Goal: Task Accomplishment & Management: Complete application form

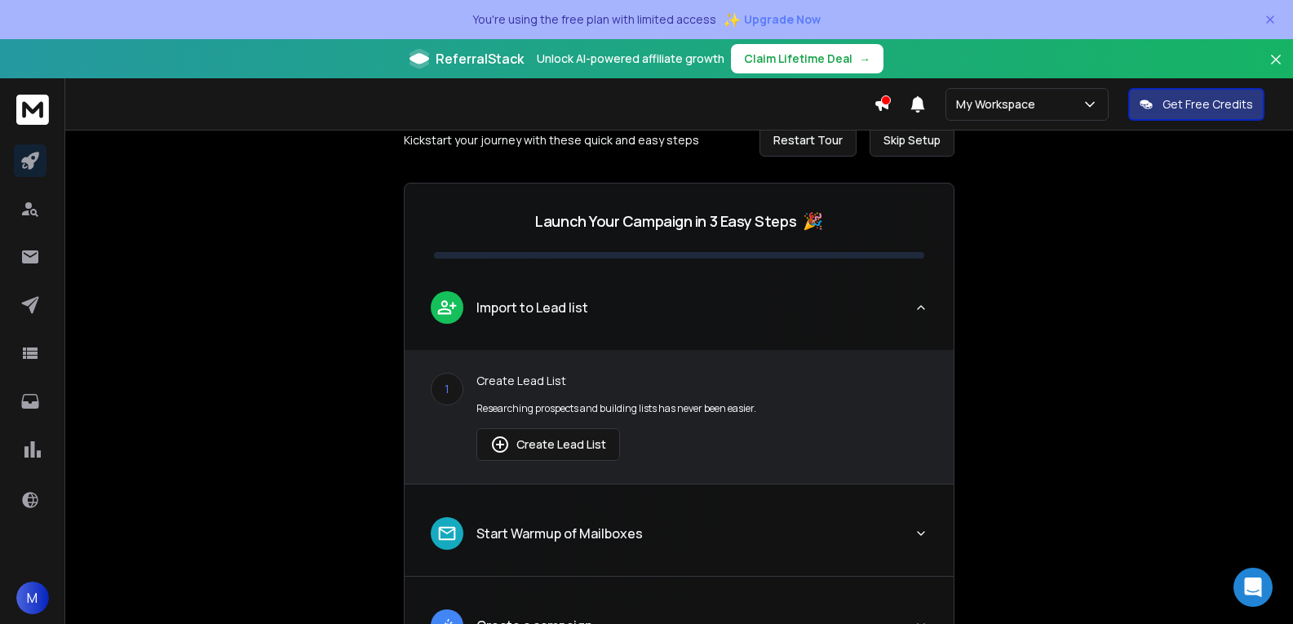
scroll to position [163, 0]
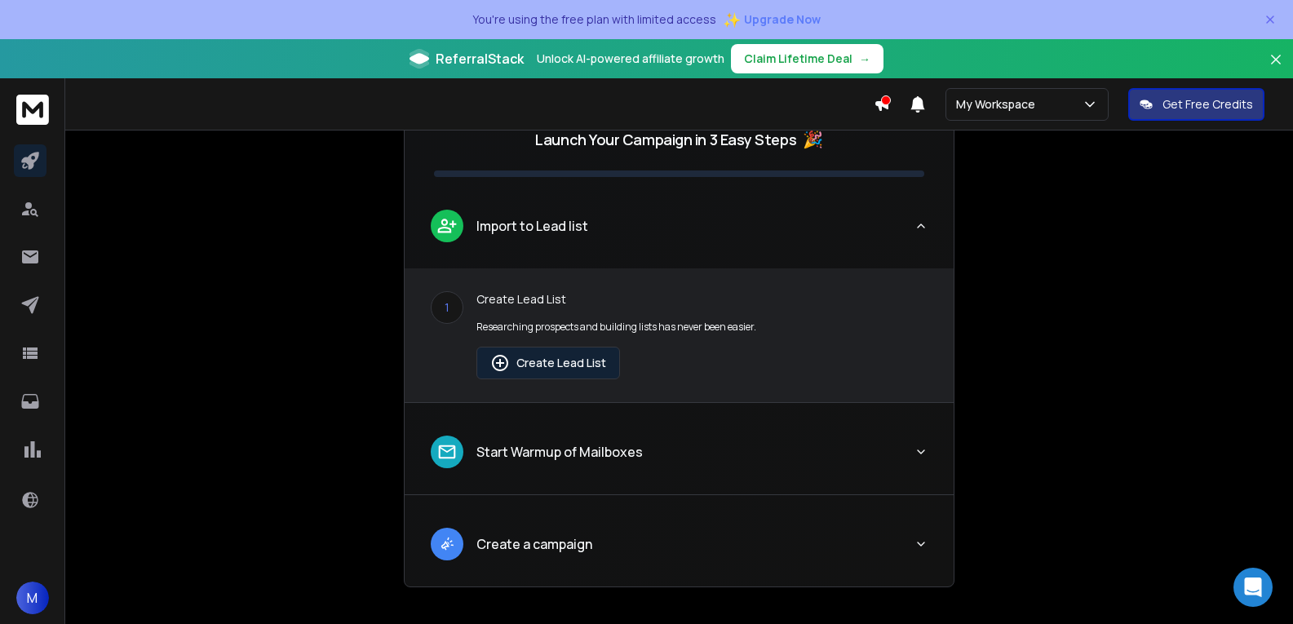
click at [565, 353] on button "Create Lead List" at bounding box center [548, 363] width 144 height 33
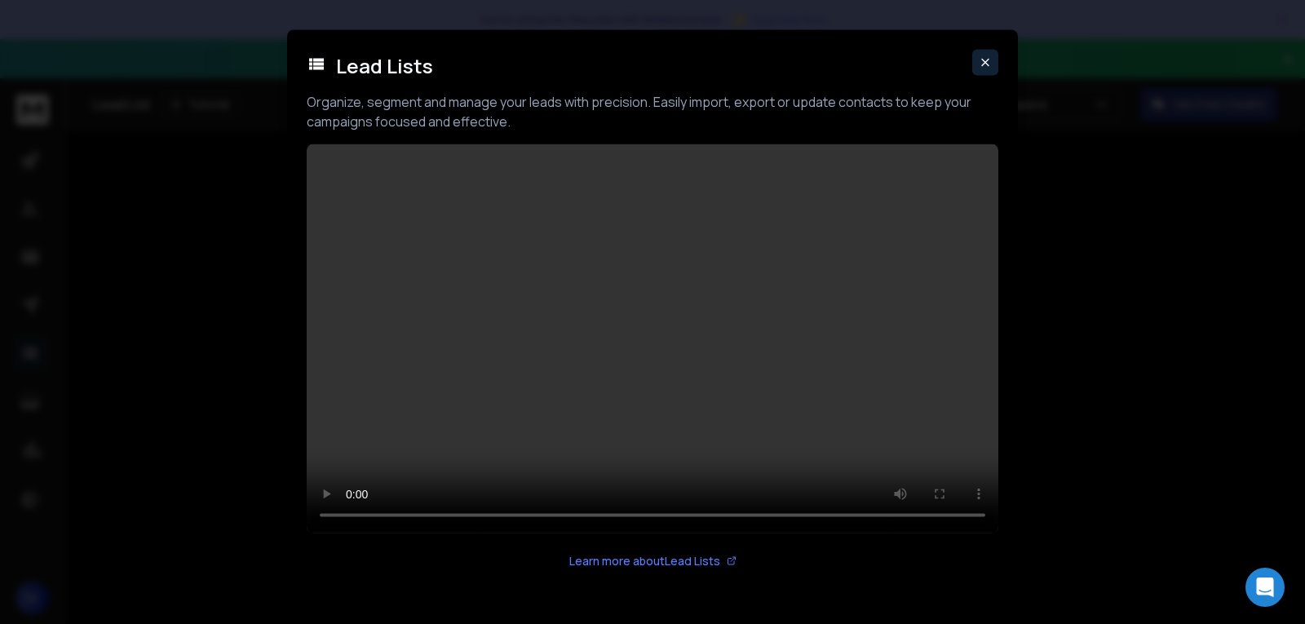
click at [991, 69] on button at bounding box center [985, 62] width 26 height 26
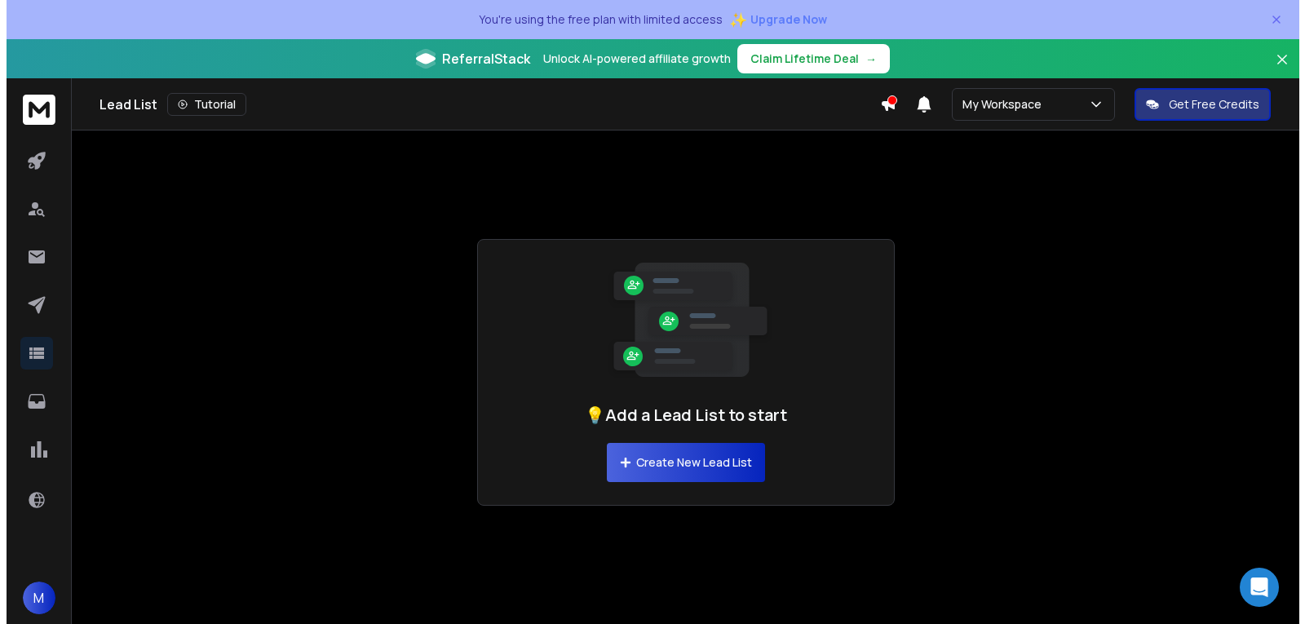
scroll to position [33, 0]
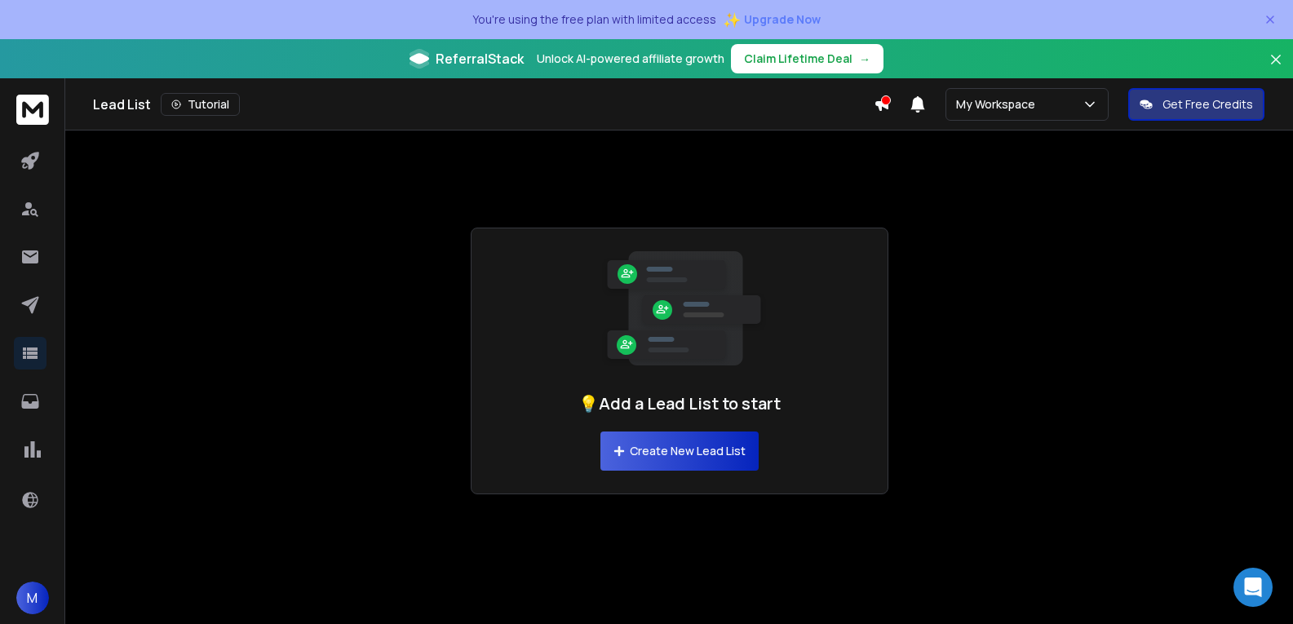
click at [684, 456] on button "Create New Lead List" at bounding box center [679, 451] width 158 height 39
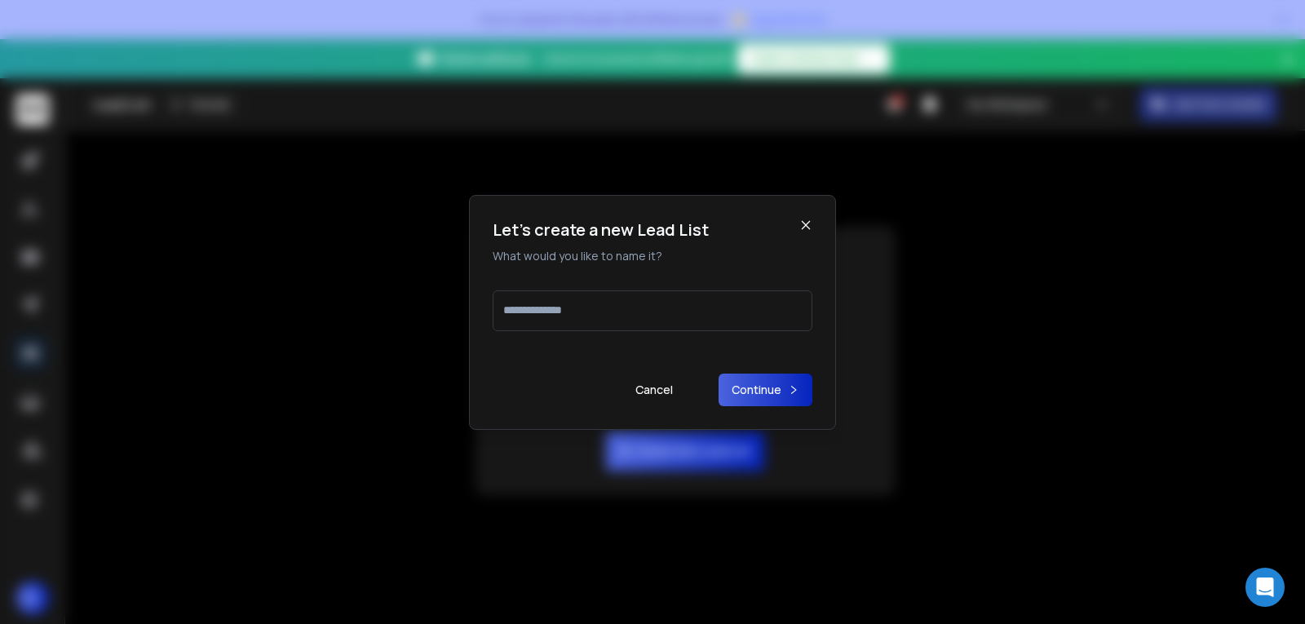
click at [582, 316] on input at bounding box center [653, 310] width 320 height 41
paste input "**********"
type input "**********"
click at [778, 388] on button "Continue" at bounding box center [766, 390] width 94 height 33
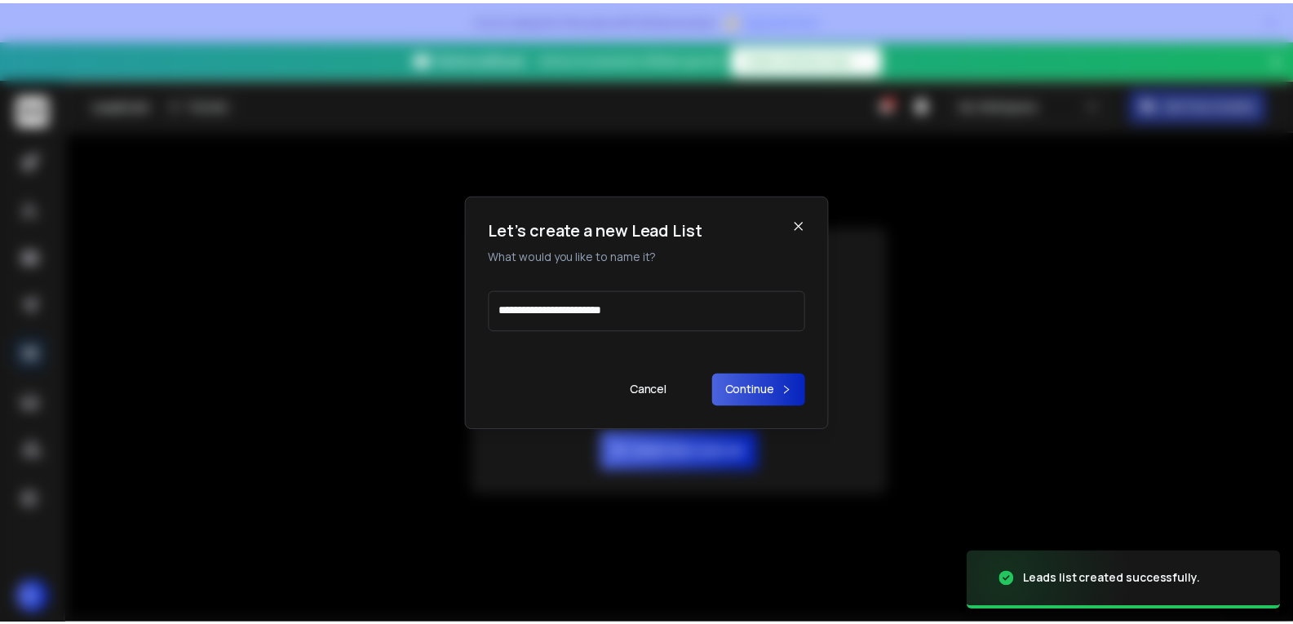
scroll to position [15, 0]
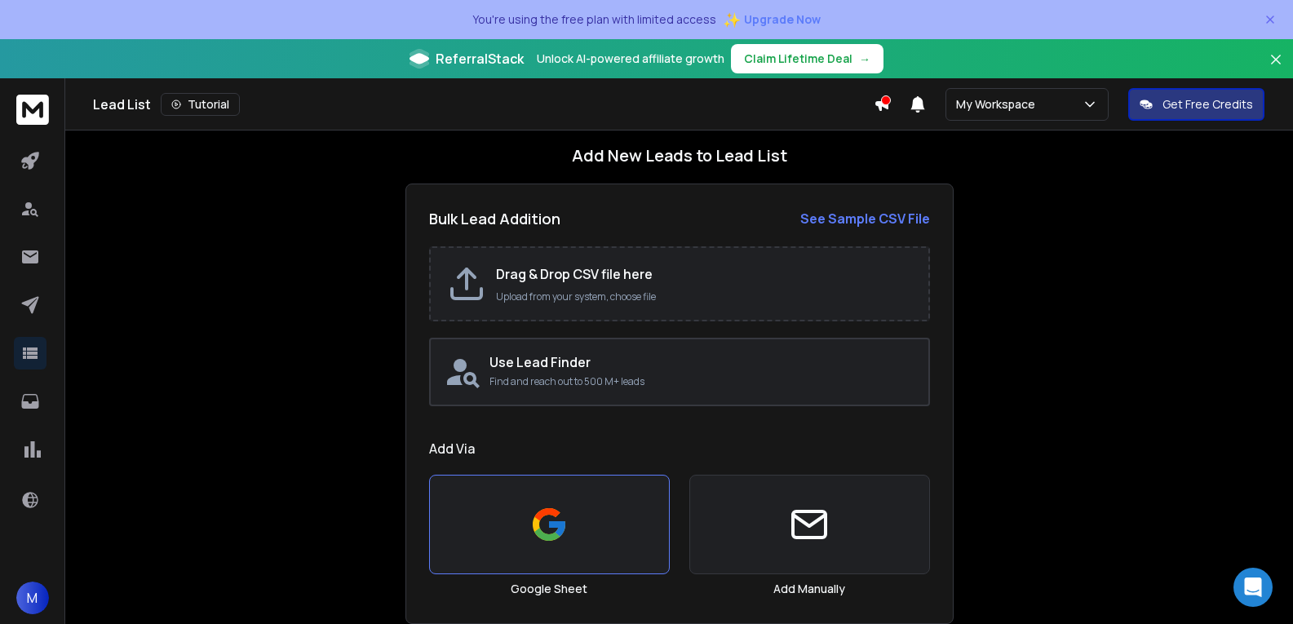
click at [628, 544] on div at bounding box center [549, 525] width 241 height 100
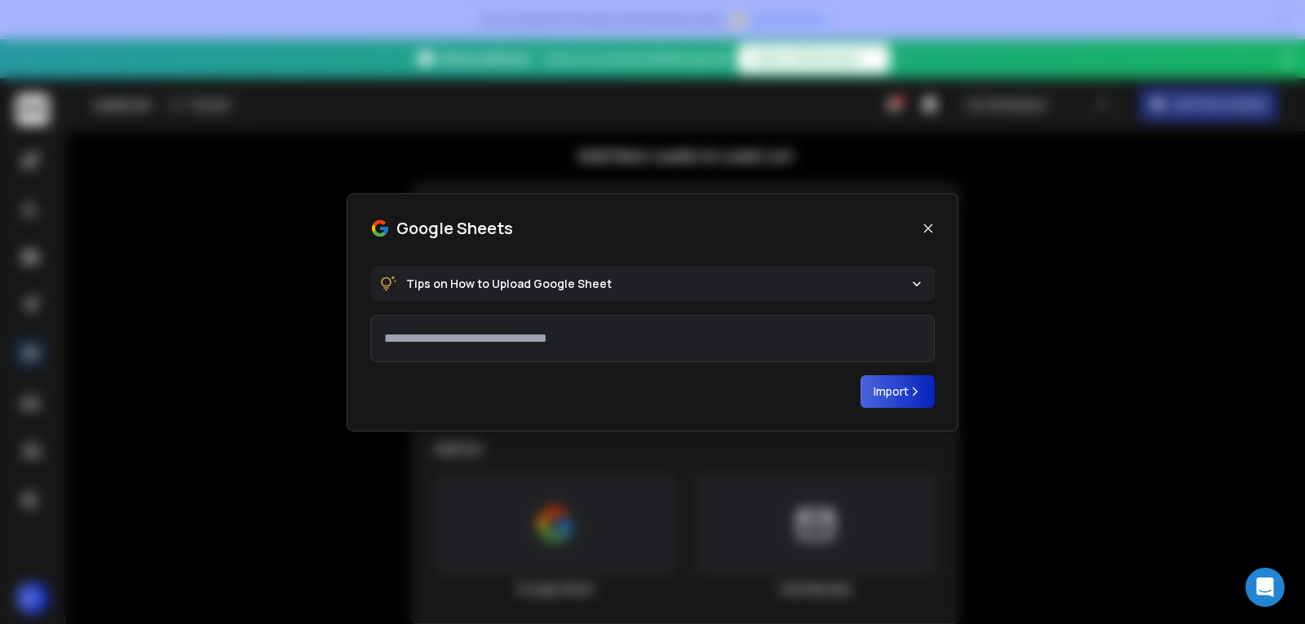
click at [925, 220] on div "Google Sheets" at bounding box center [652, 228] width 565 height 23
click at [925, 224] on icon at bounding box center [928, 228] width 9 height 9
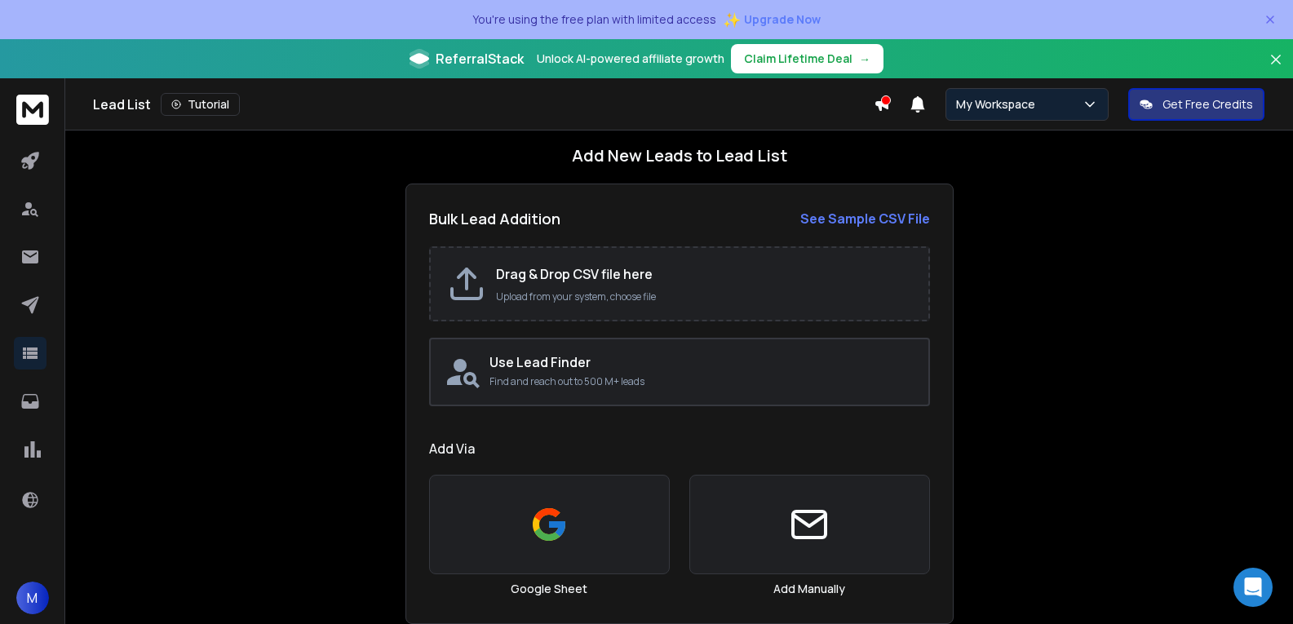
click at [1094, 103] on icon "button" at bounding box center [1090, 104] width 16 height 16
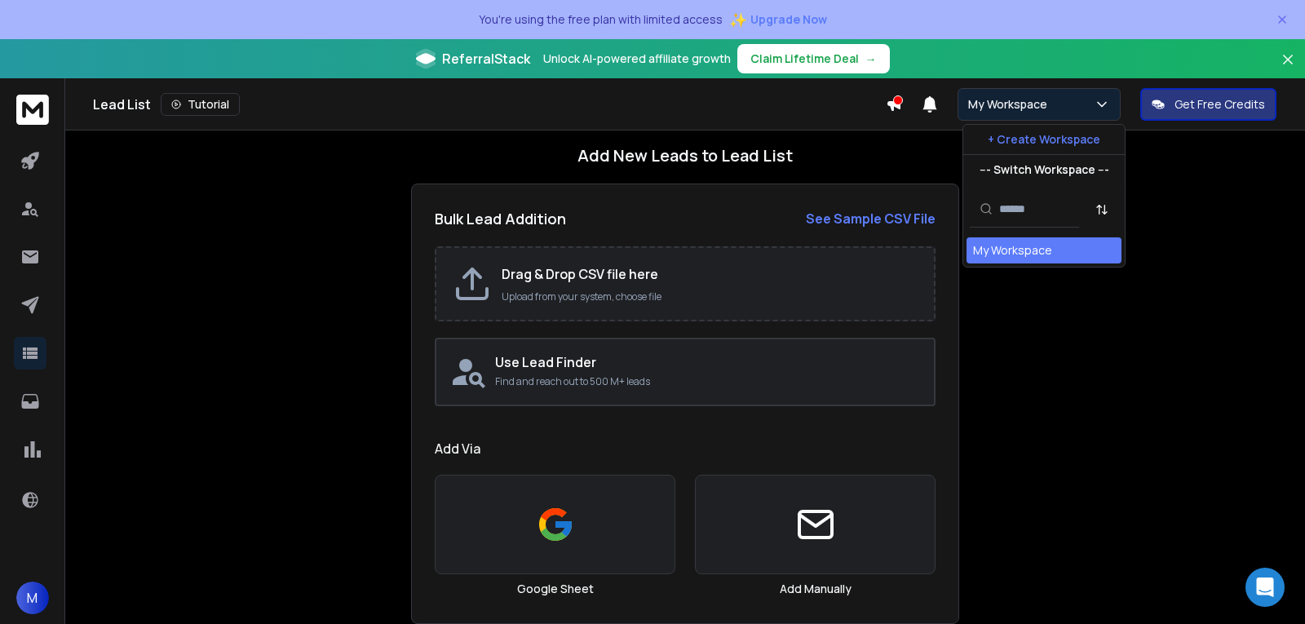
click at [1094, 103] on div "My Workspace" at bounding box center [1039, 104] width 142 height 16
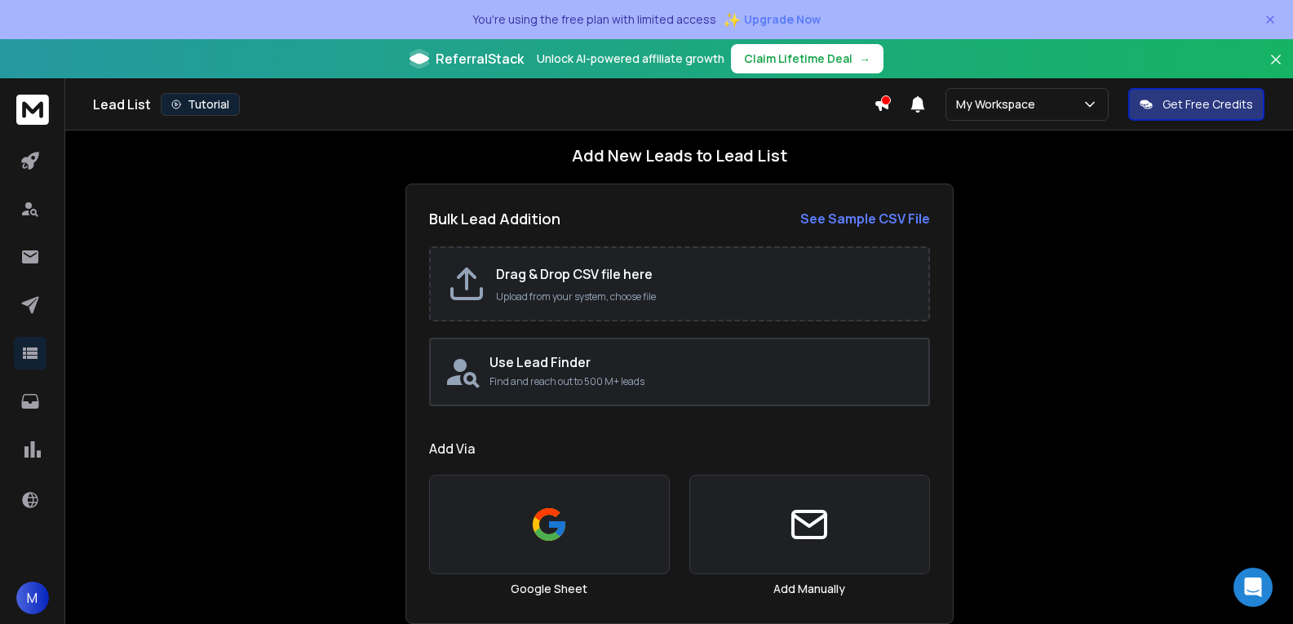
click at [205, 101] on button "Tutorial" at bounding box center [200, 104] width 79 height 23
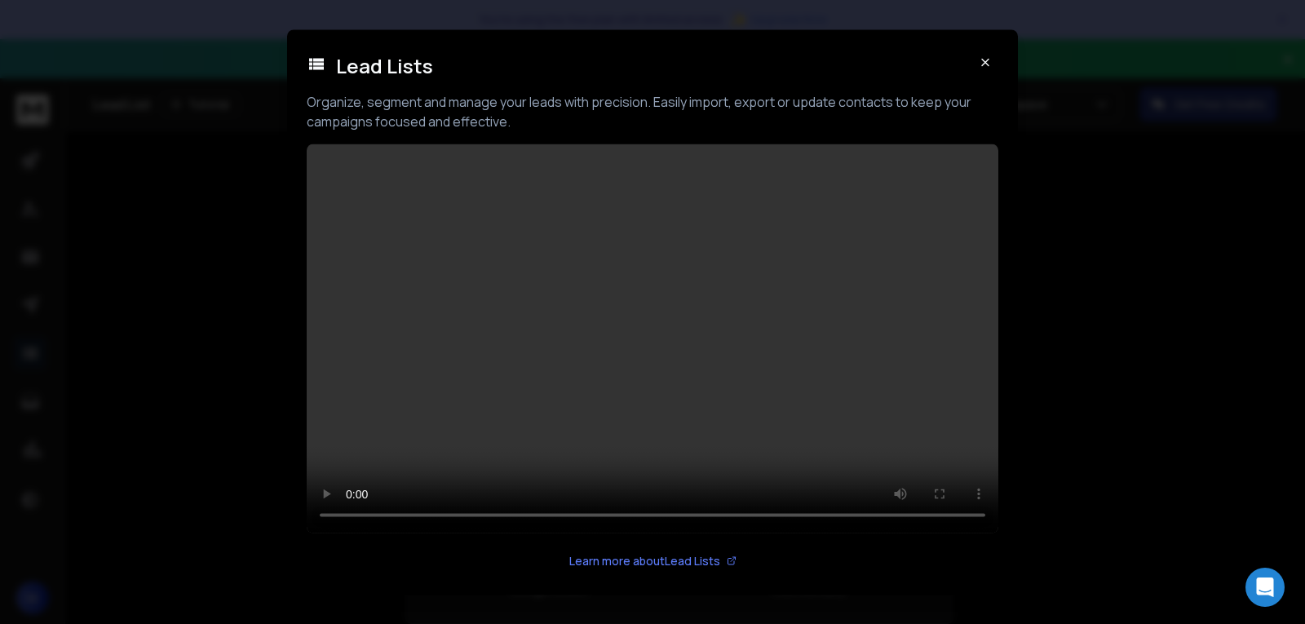
click at [482, 394] on video at bounding box center [653, 338] width 692 height 389
click at [919, 419] on video at bounding box center [653, 338] width 692 height 389
click at [746, 344] on video at bounding box center [653, 338] width 692 height 389
click at [982, 60] on icon at bounding box center [985, 61] width 13 height 13
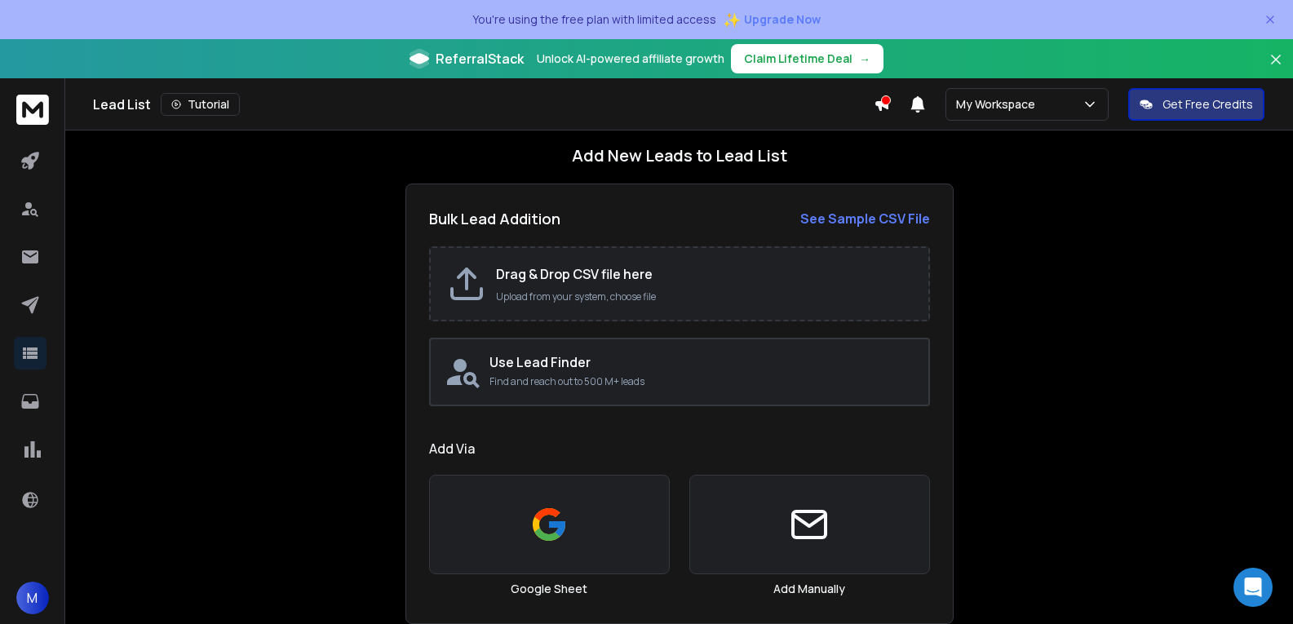
click at [37, 108] on icon at bounding box center [32, 110] width 33 height 30
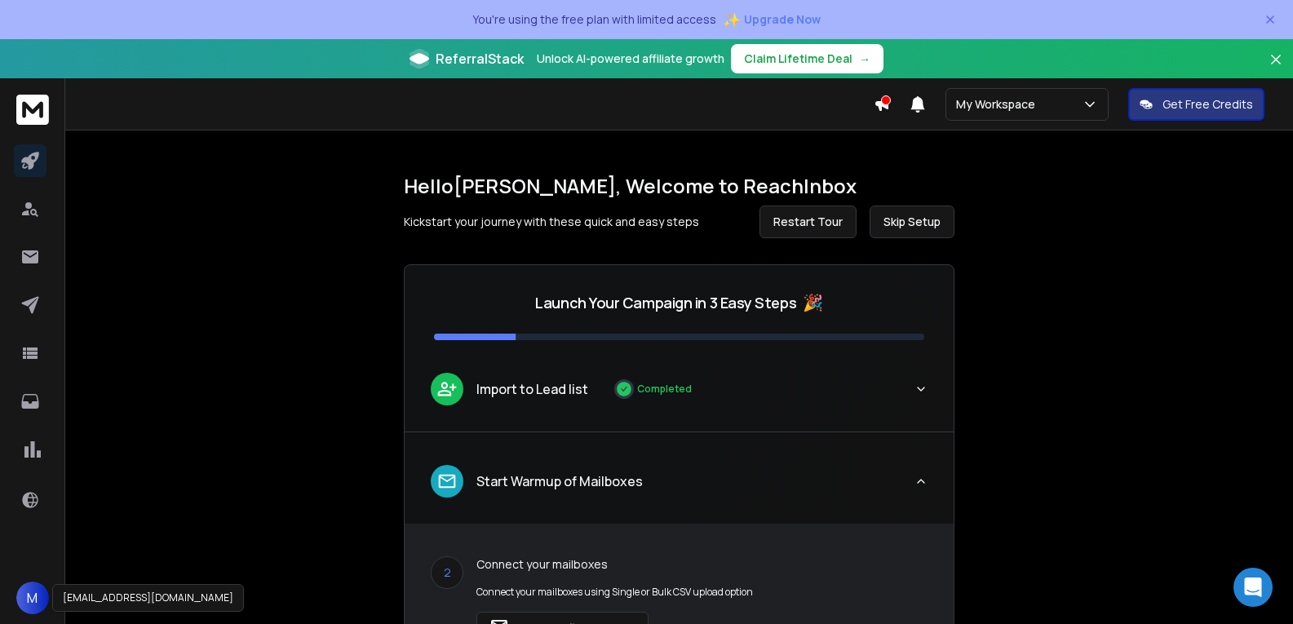
click at [38, 590] on span "M" at bounding box center [32, 598] width 33 height 33
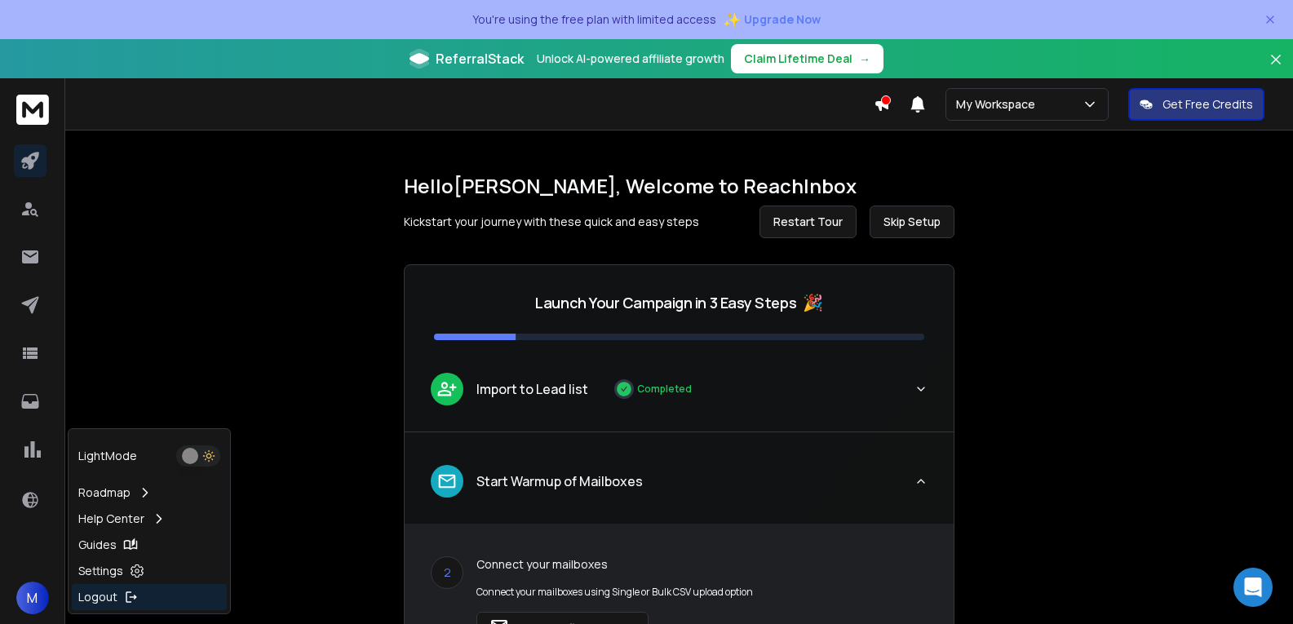
click at [113, 596] on p "Logout" at bounding box center [97, 597] width 39 height 16
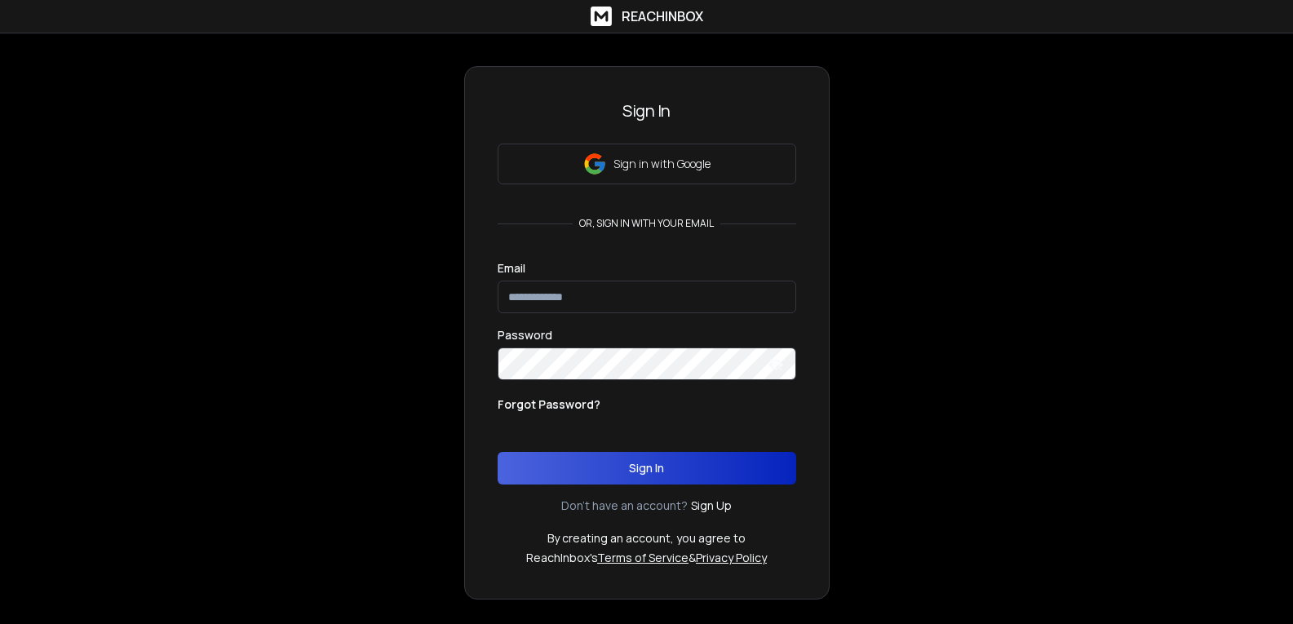
click at [600, 299] on input "email" at bounding box center [647, 297] width 299 height 33
paste input "**********"
type input "**********"
click at [680, 465] on button "Sign In" at bounding box center [647, 468] width 299 height 33
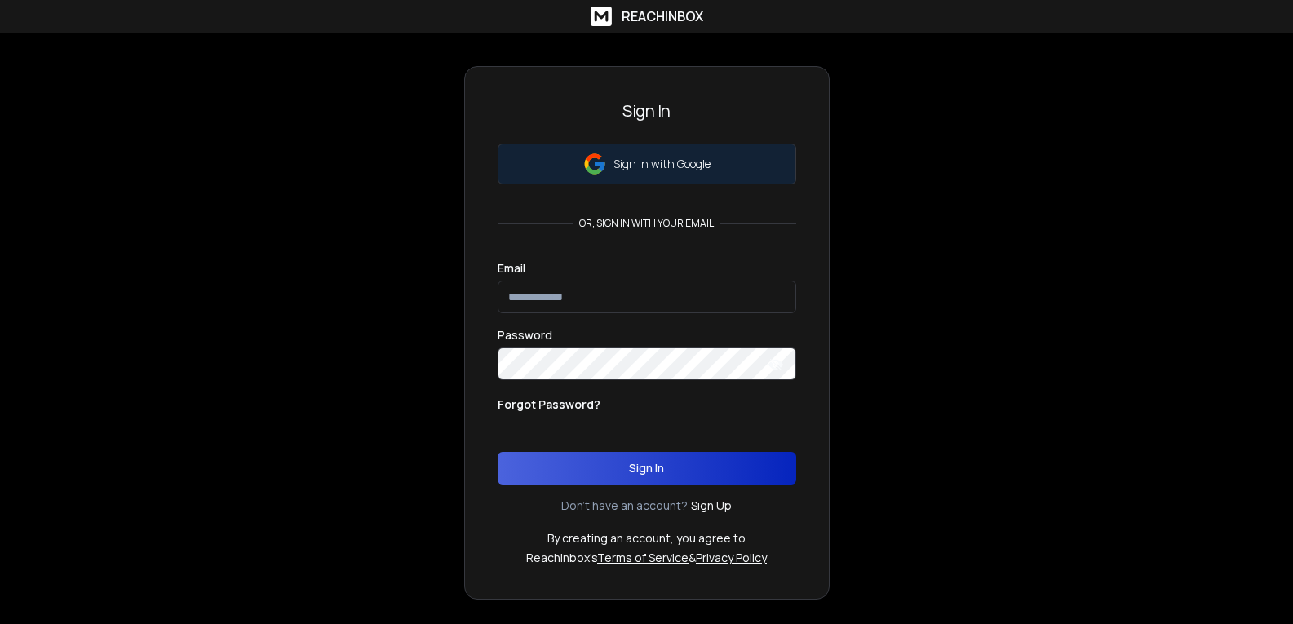
click at [652, 164] on p "Sign in with Google" at bounding box center [661, 164] width 97 height 16
click at [690, 147] on button "Sign in with Google" at bounding box center [647, 164] width 299 height 41
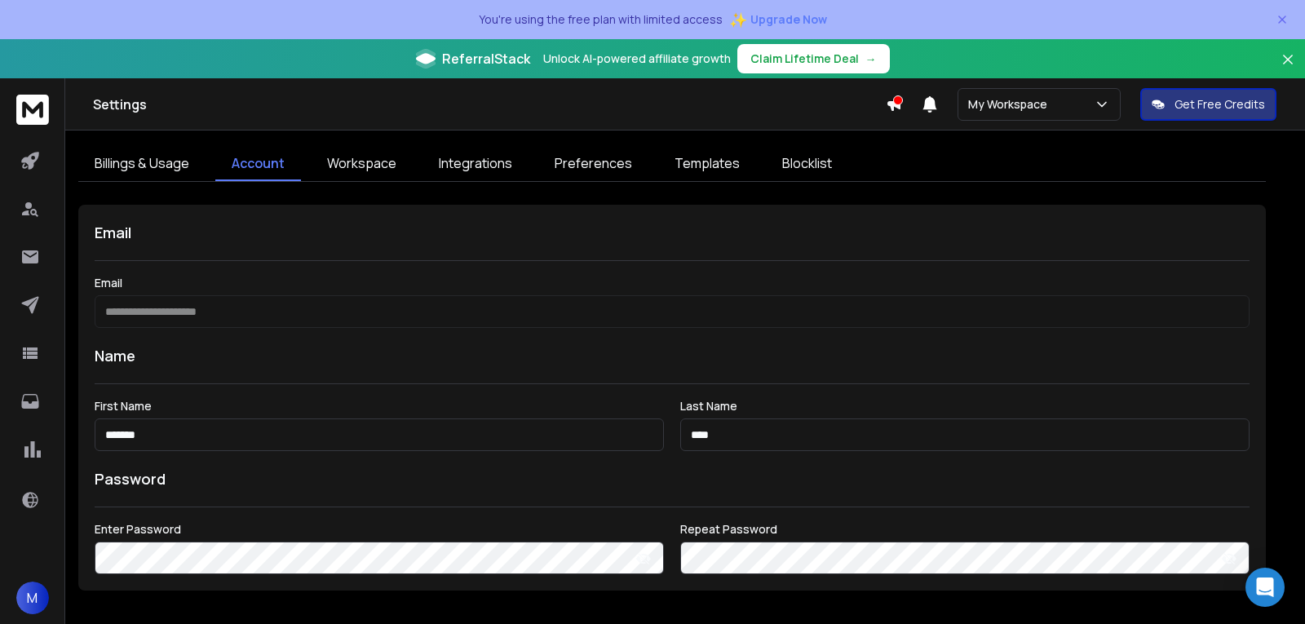
click at [335, 545] on div "Enter Password" at bounding box center [379, 549] width 569 height 51
click at [649, 555] on icon at bounding box center [643, 558] width 15 height 15
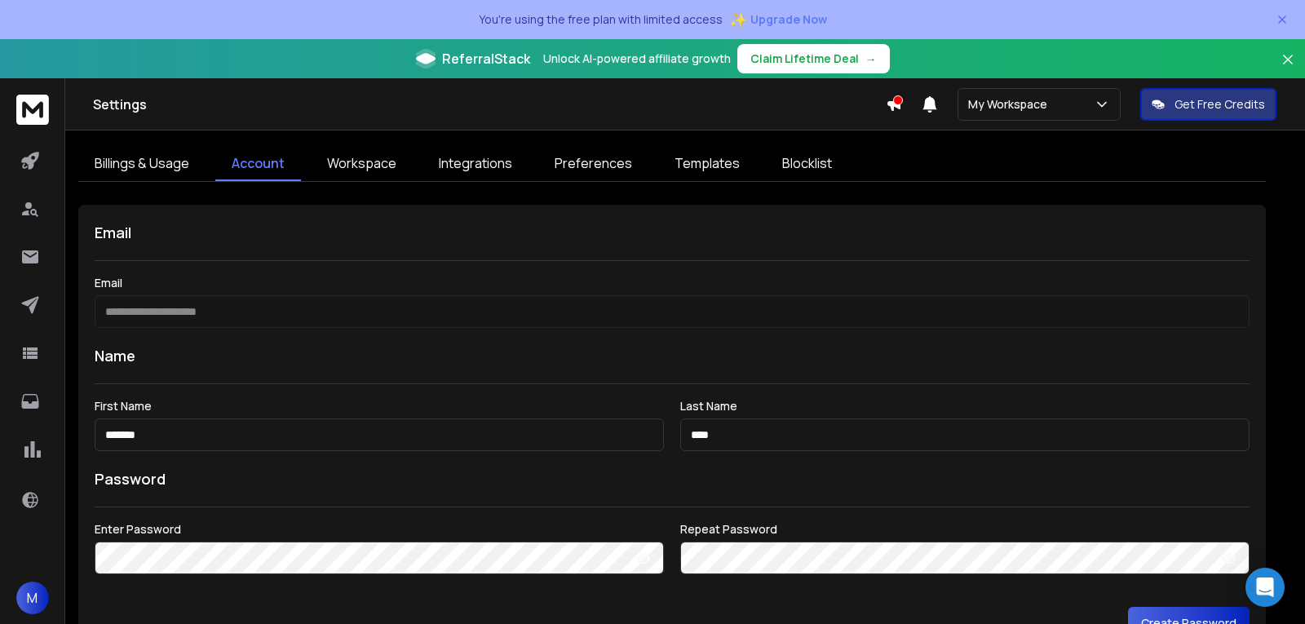
click at [1235, 556] on icon at bounding box center [1229, 558] width 15 height 15
click at [1185, 613] on button "Create Password" at bounding box center [1189, 623] width 122 height 33
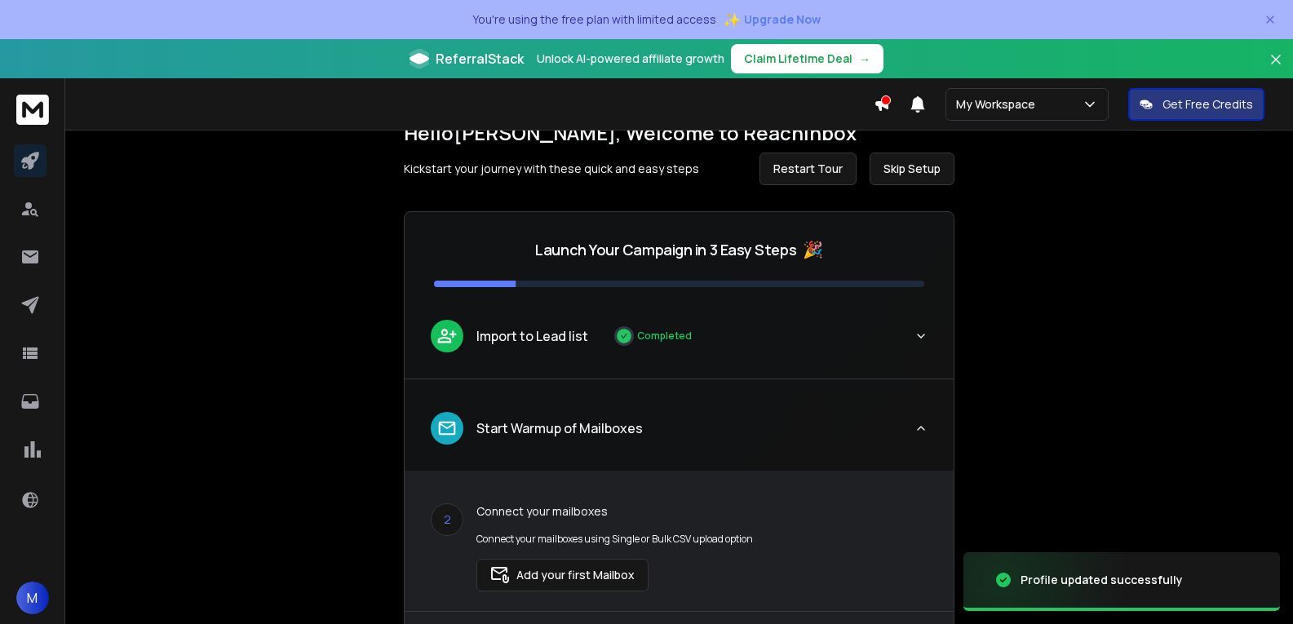
scroll to position [82, 0]
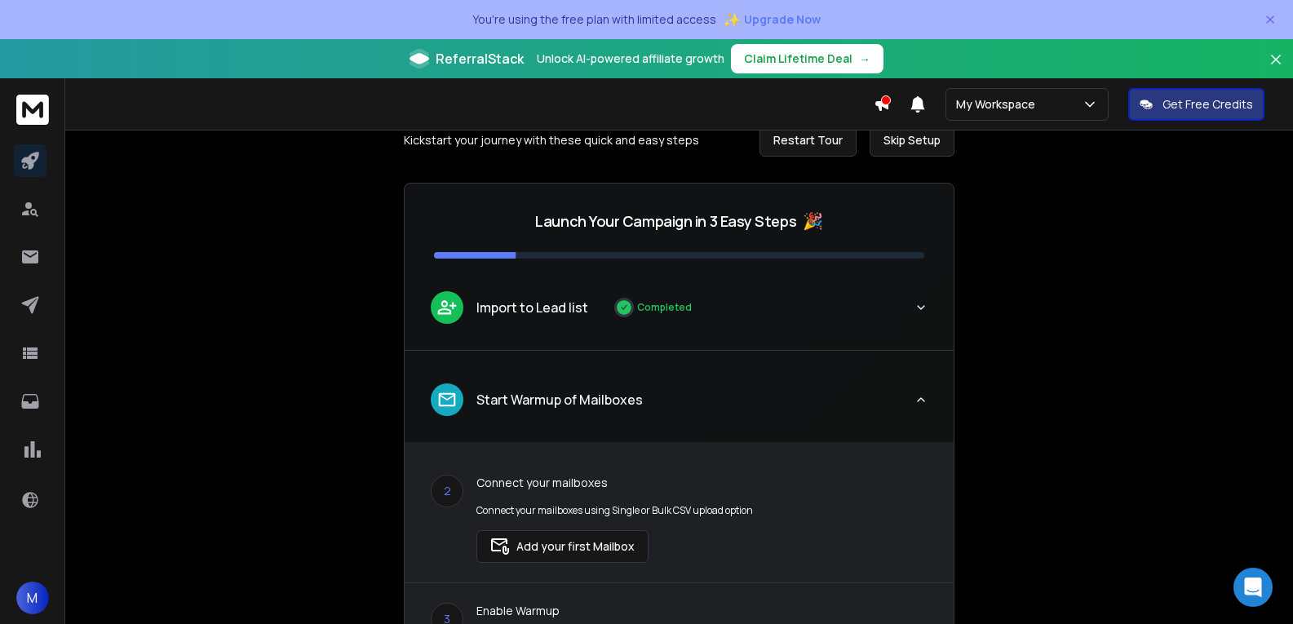
click at [1171, 237] on div "Hello [PERSON_NAME] , Welcome to ReachInbox Kickstart your journey with these q…" at bounding box center [679, 453] width 1176 height 777
click at [923, 405] on icon "button" at bounding box center [920, 399] width 13 height 13
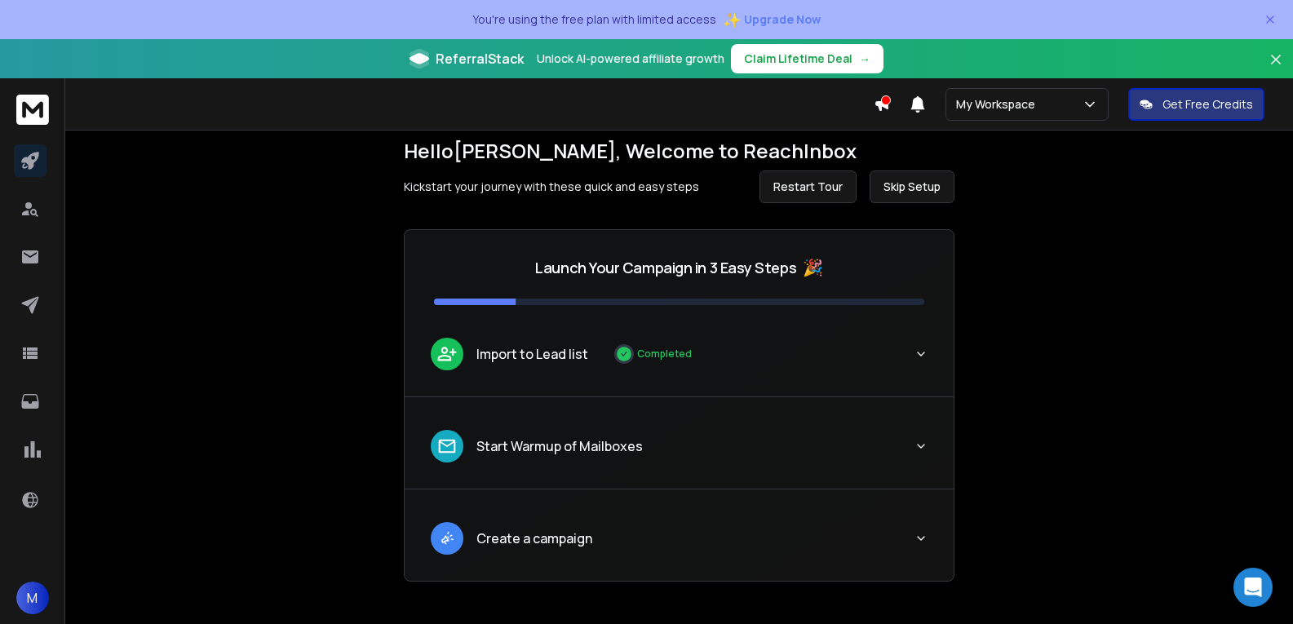
click at [923, 405] on div "Import to Lead list Completed Start Warmup of Mailboxes Create a campaign" at bounding box center [679, 453] width 549 height 256
click at [924, 446] on icon "button" at bounding box center [920, 446] width 13 height 13
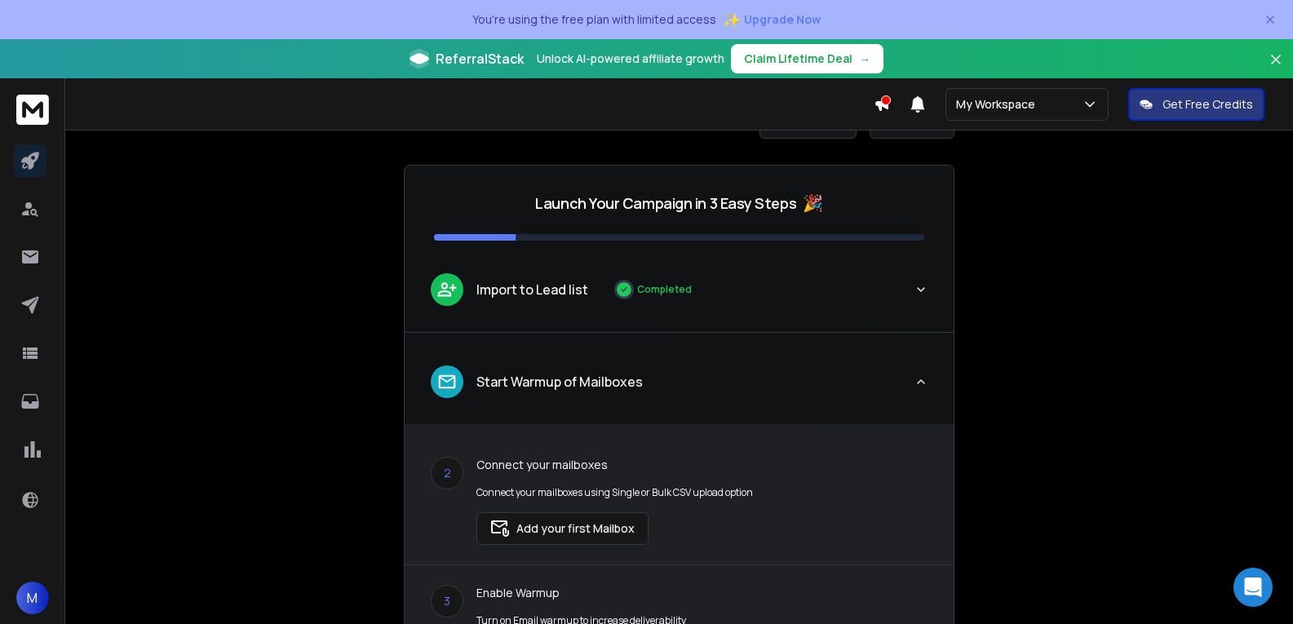
scroll to position [198, 0]
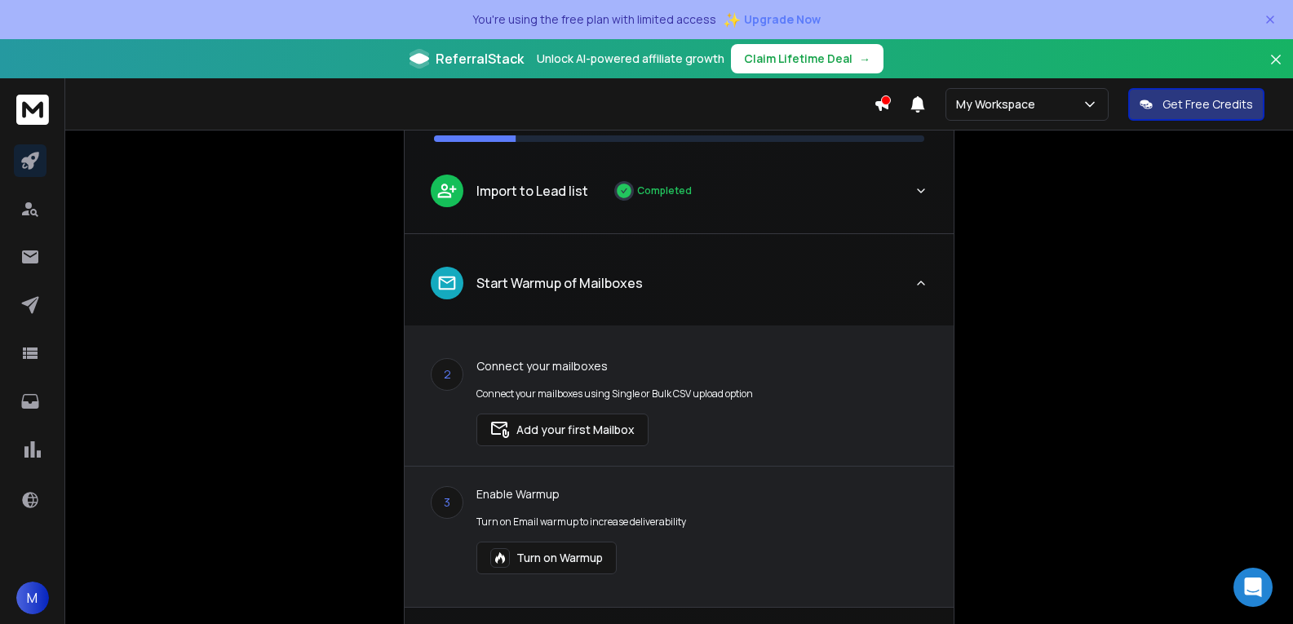
click at [921, 414] on div "2 Connect your mailboxes Connect your mailboxes using Single or Bulk CSV upload…" at bounding box center [679, 402] width 549 height 88
